Goal: Task Accomplishment & Management: Use online tool/utility

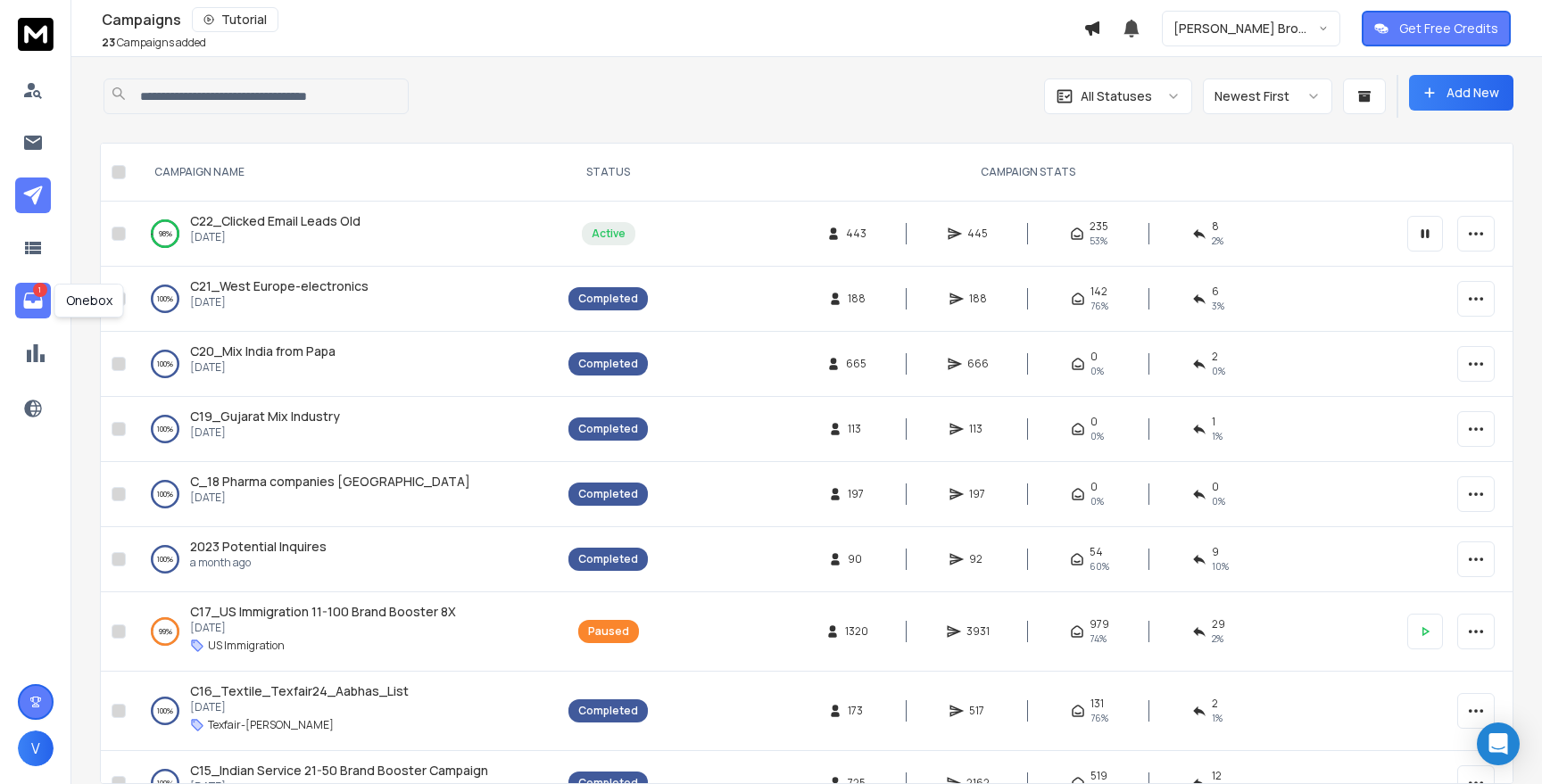
click at [34, 311] on icon at bounding box center [32, 300] width 21 height 21
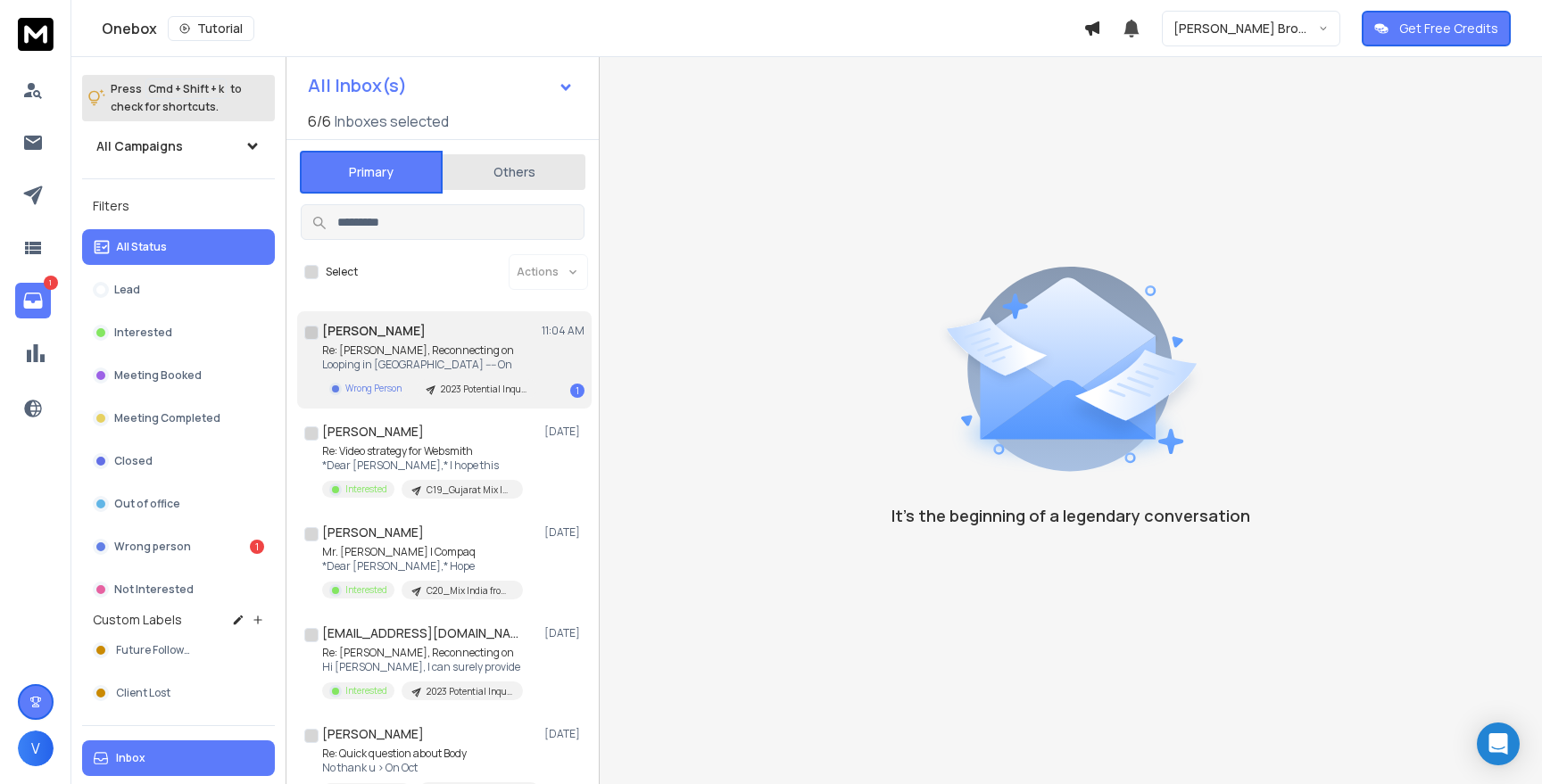
click at [373, 352] on p "Re: [PERSON_NAME], Reconnecting on" at bounding box center [429, 351] width 214 height 15
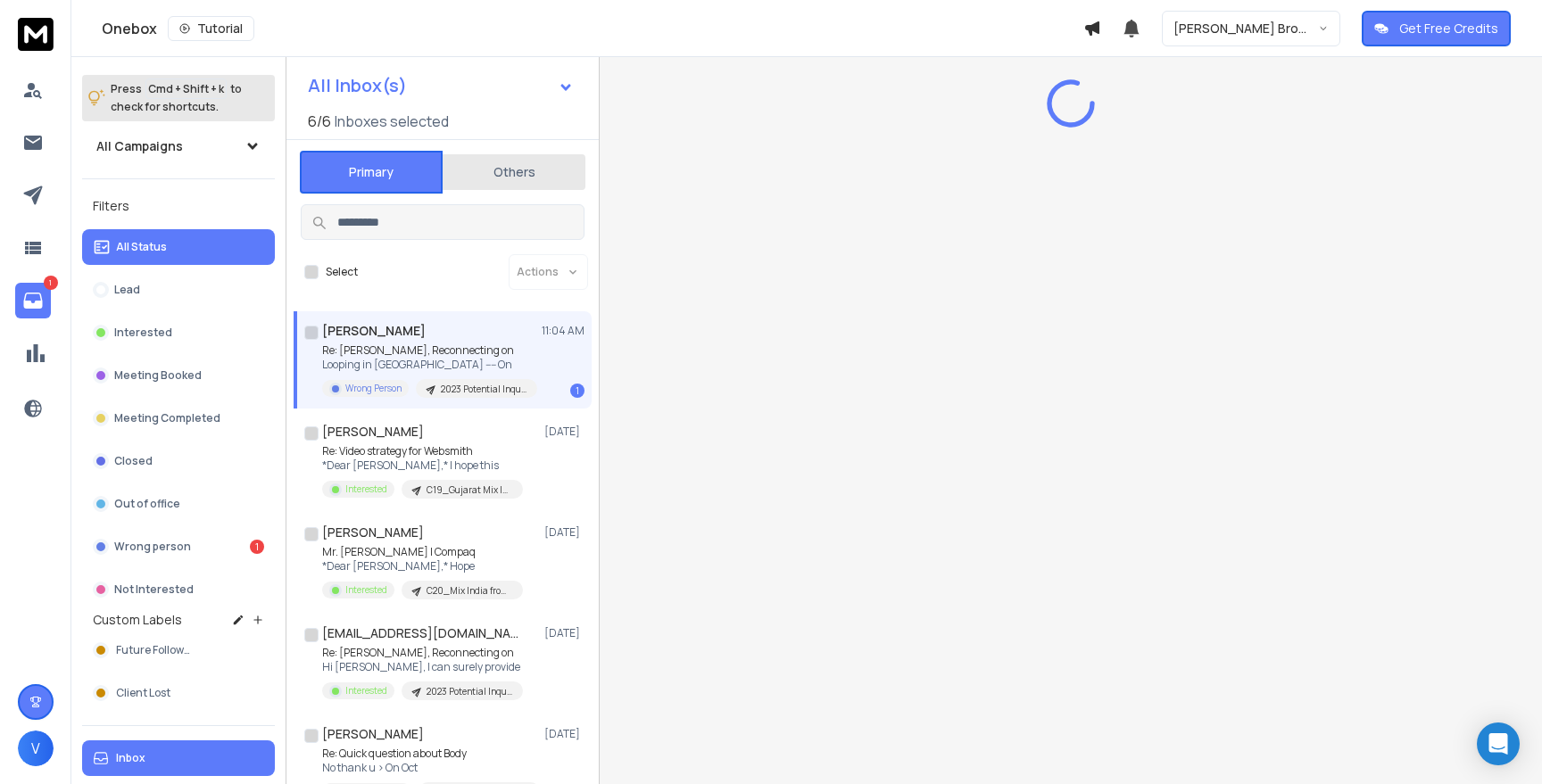
click at [388, 392] on p "Wrong Person" at bounding box center [373, 388] width 56 height 14
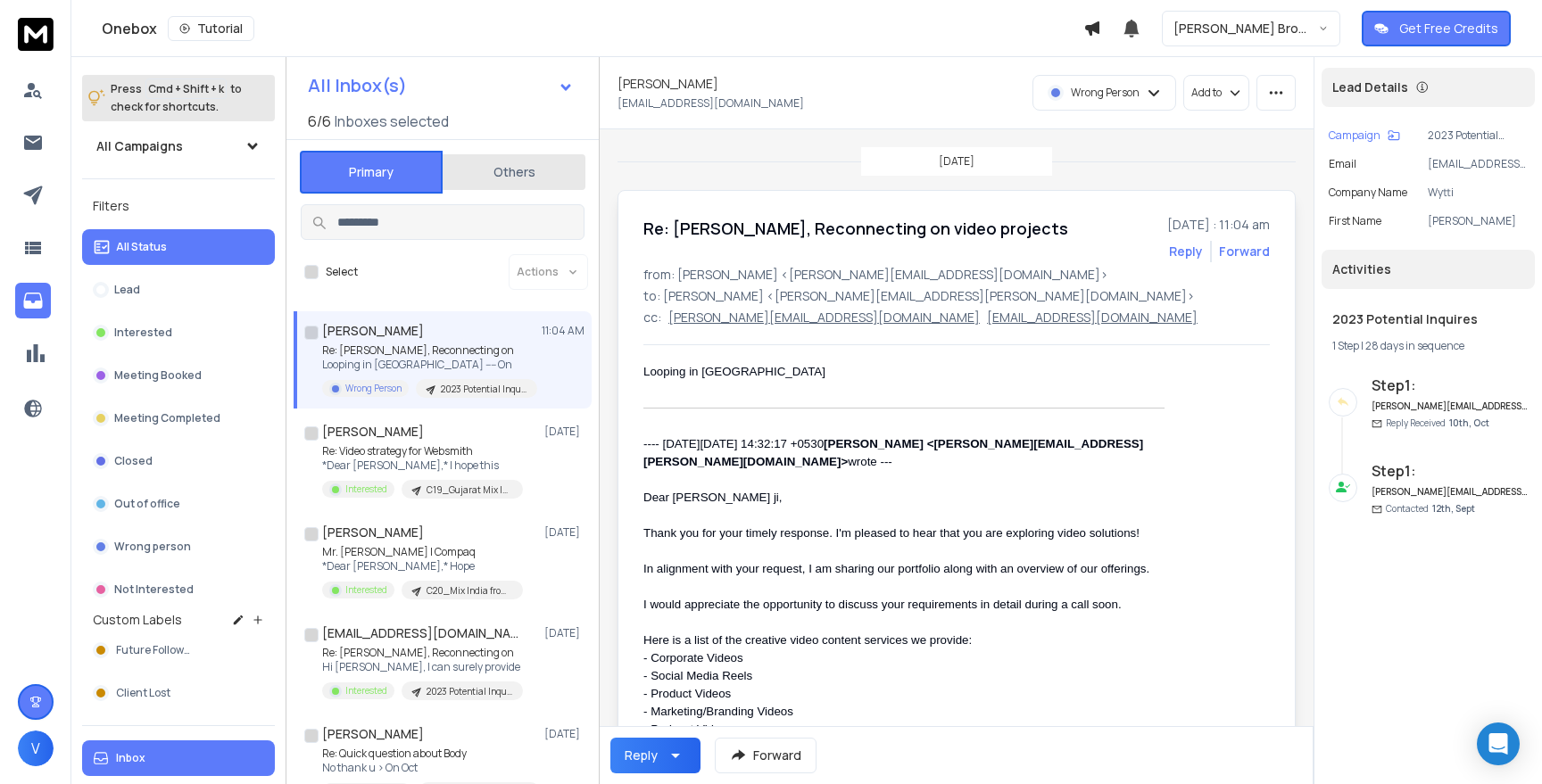
click at [1091, 92] on p "Wrong Person" at bounding box center [1104, 93] width 69 height 15
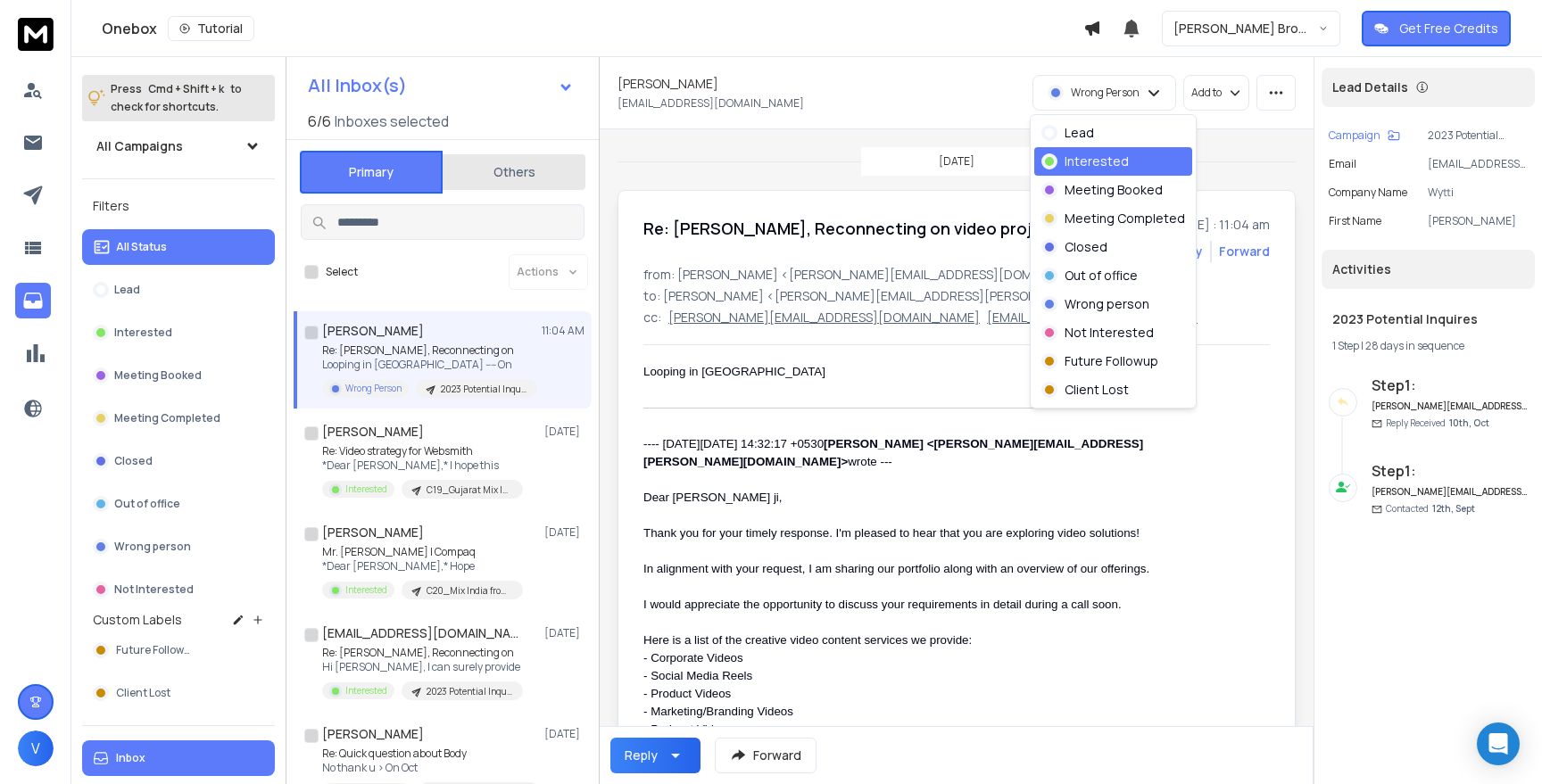
click at [1101, 173] on div "Interested" at bounding box center [1112, 161] width 158 height 28
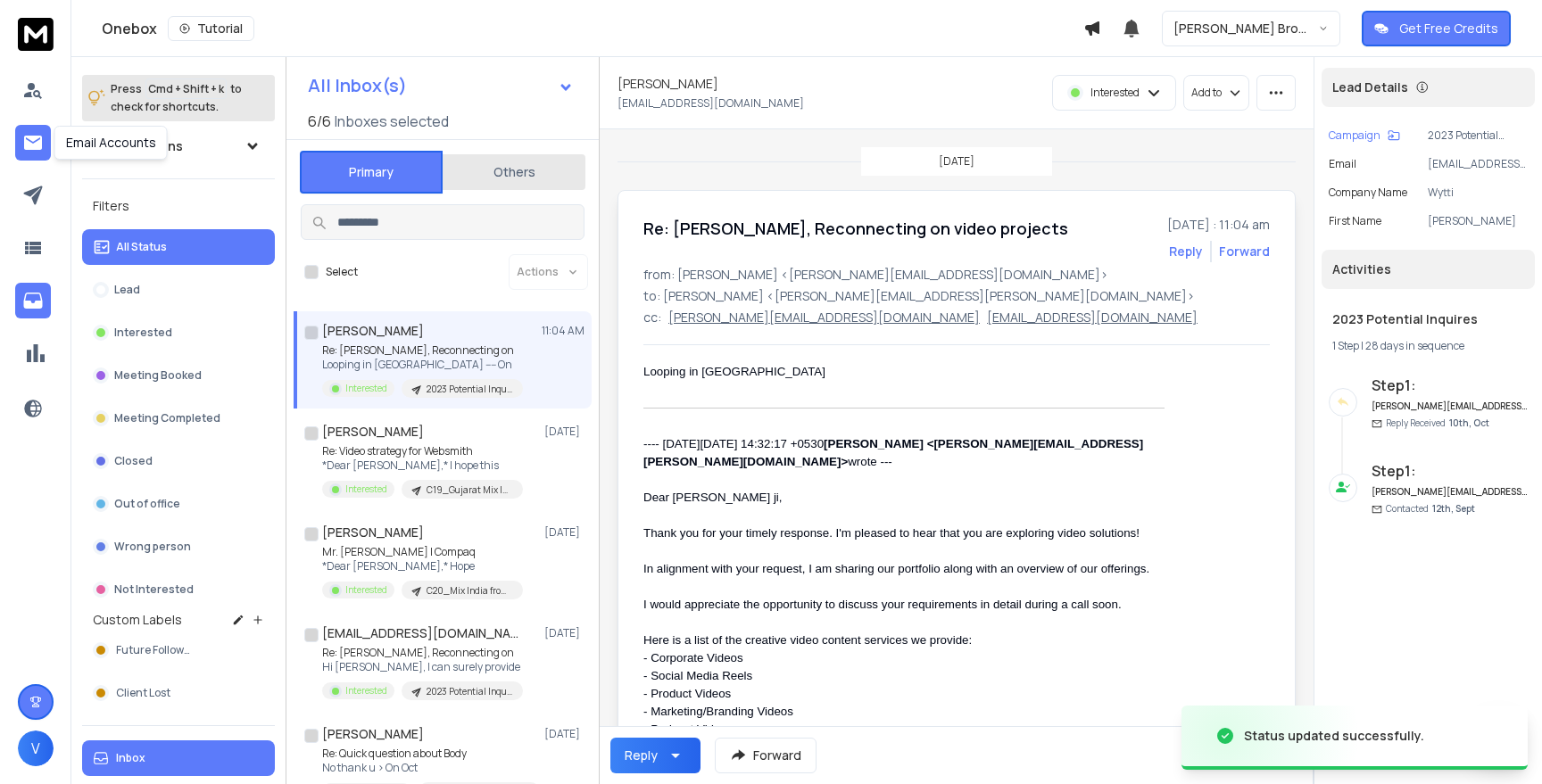
click at [25, 151] on icon at bounding box center [32, 142] width 21 height 21
